Goal: Task Accomplishment & Management: Use online tool/utility

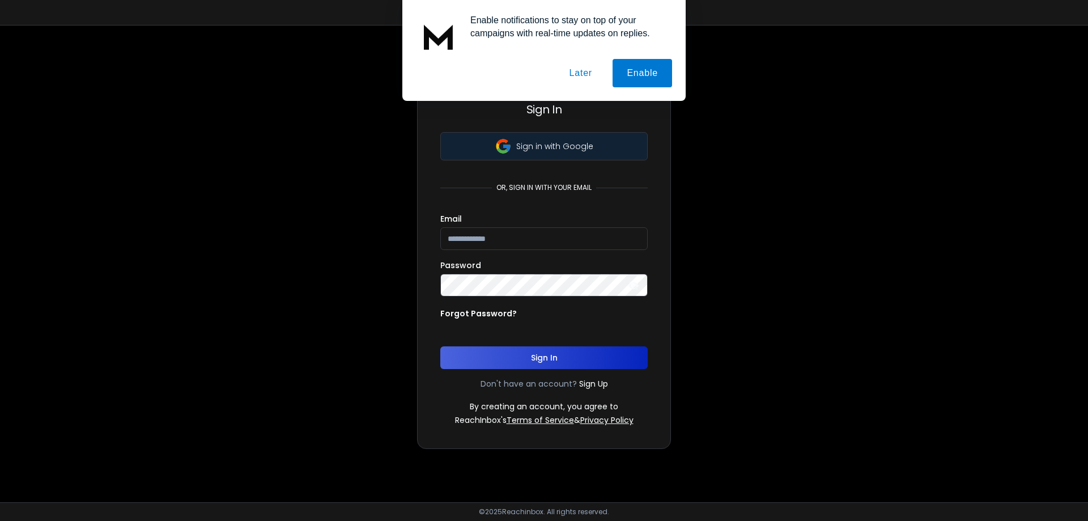
type input "**********"
click at [553, 150] on p "Sign in with Google" at bounding box center [554, 145] width 77 height 11
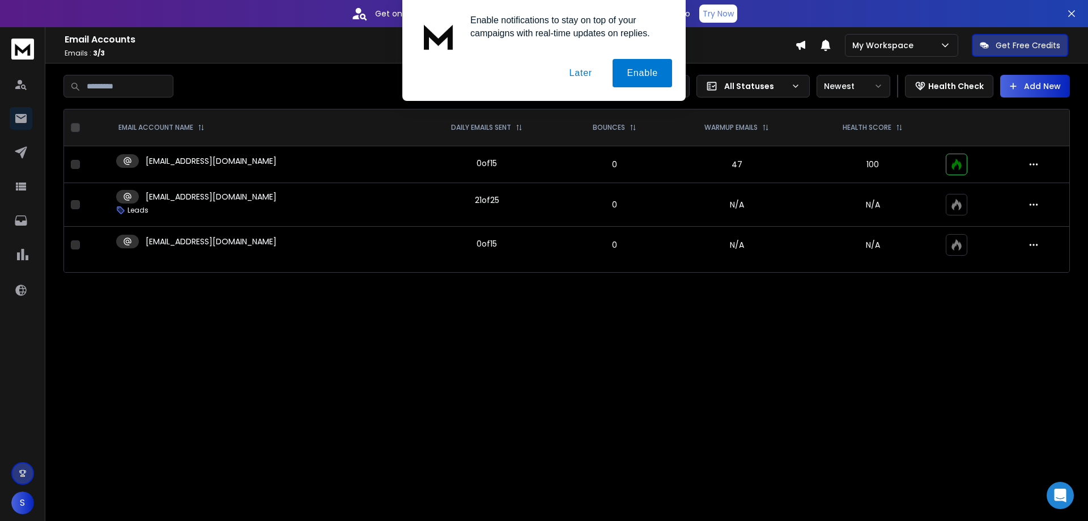
click at [582, 71] on button "Later" at bounding box center [580, 73] width 51 height 28
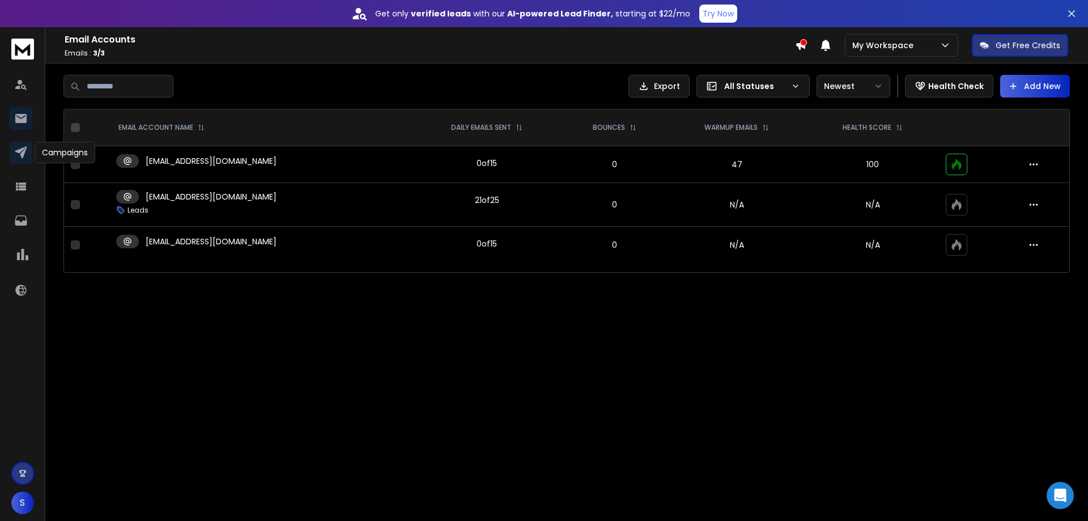
click at [25, 154] on icon at bounding box center [21, 153] width 14 height 14
